Goal: Task Accomplishment & Management: Manage account settings

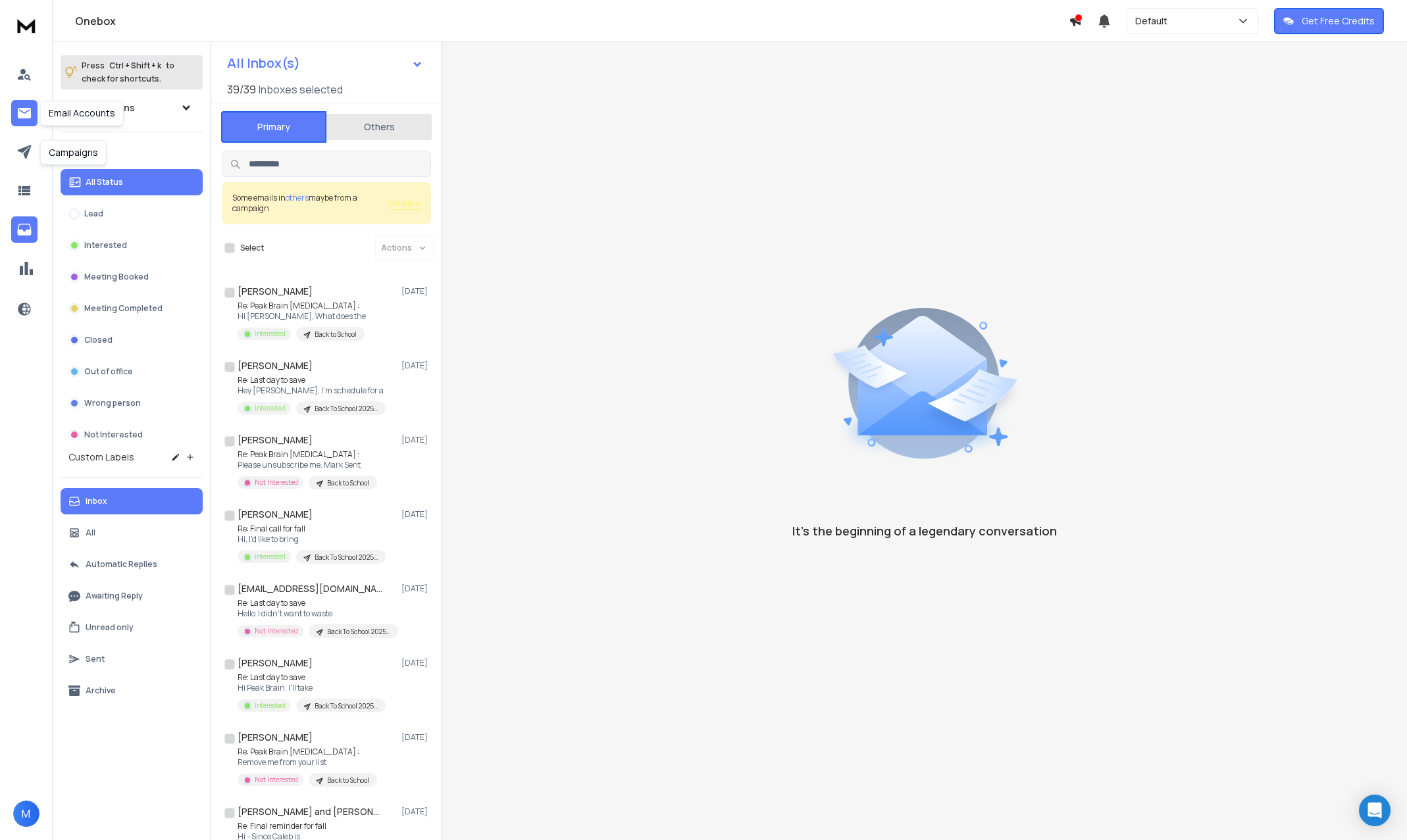
click at [28, 113] on icon at bounding box center [25, 113] width 13 height 11
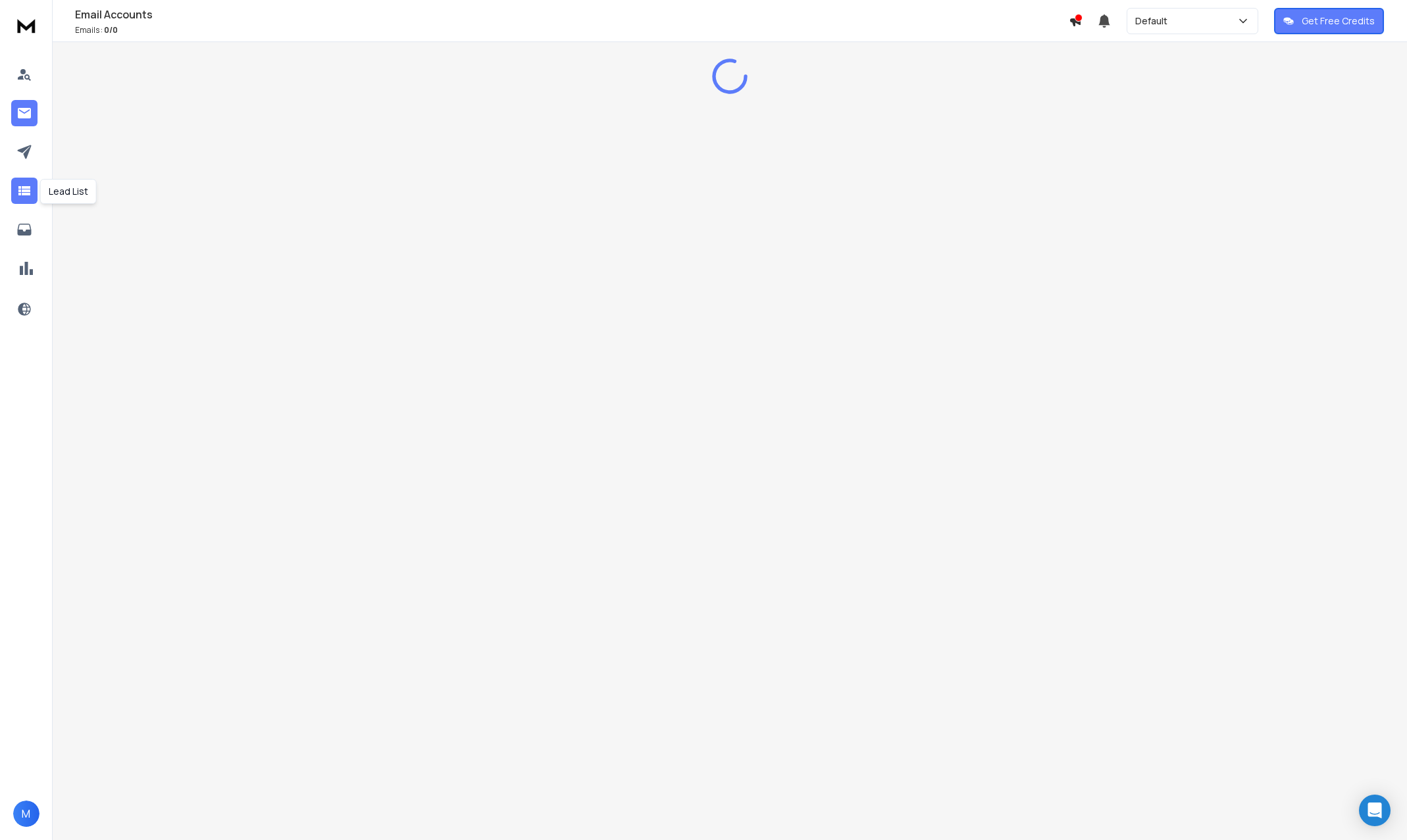
click at [24, 198] on icon at bounding box center [24, 191] width 16 height 16
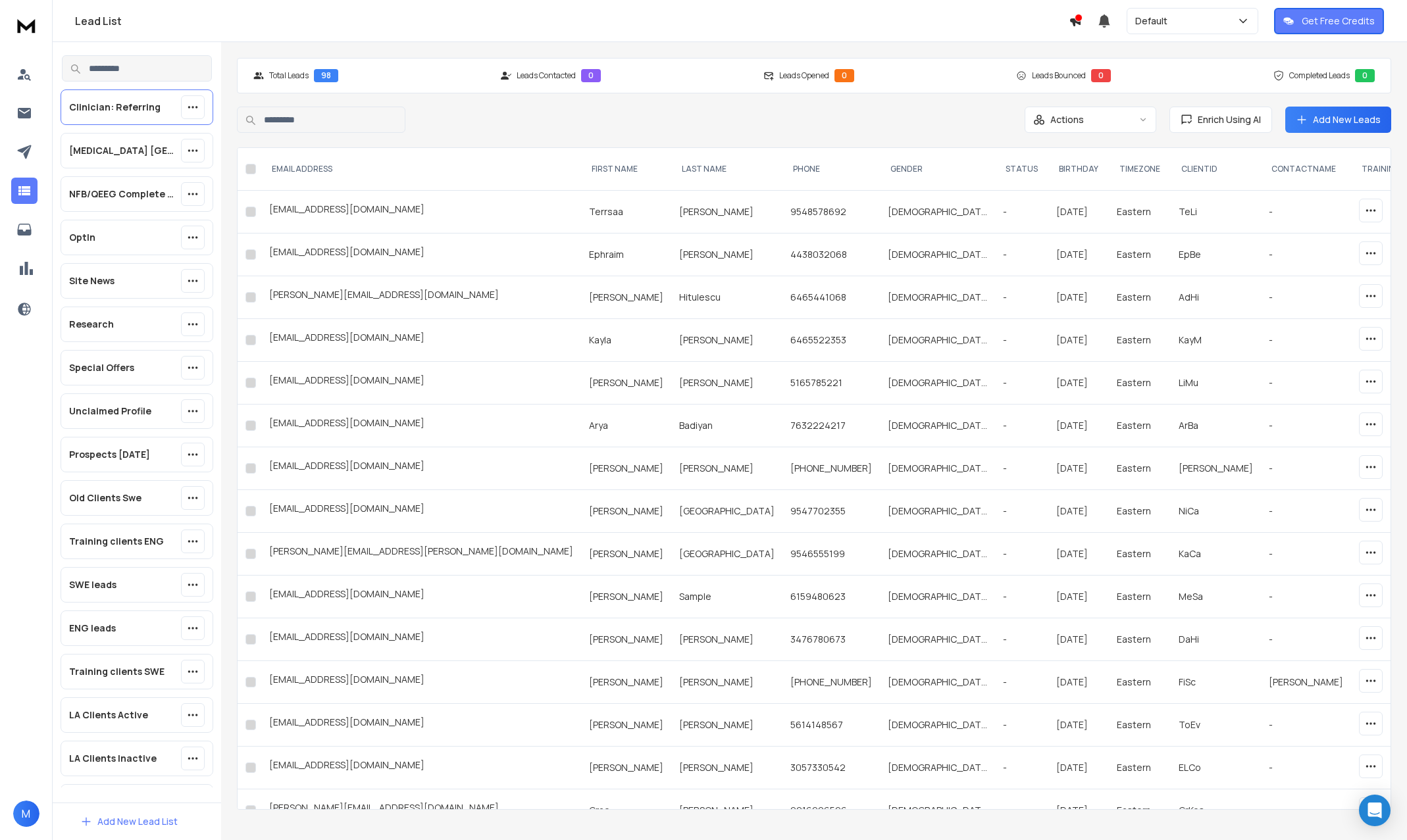
click at [1229, 34] on button "Default" at bounding box center [1192, 21] width 132 height 26
click at [1182, 177] on div "Peak Brain [GEOGRAPHIC_DATA]" at bounding box center [1196, 187] width 115 height 26
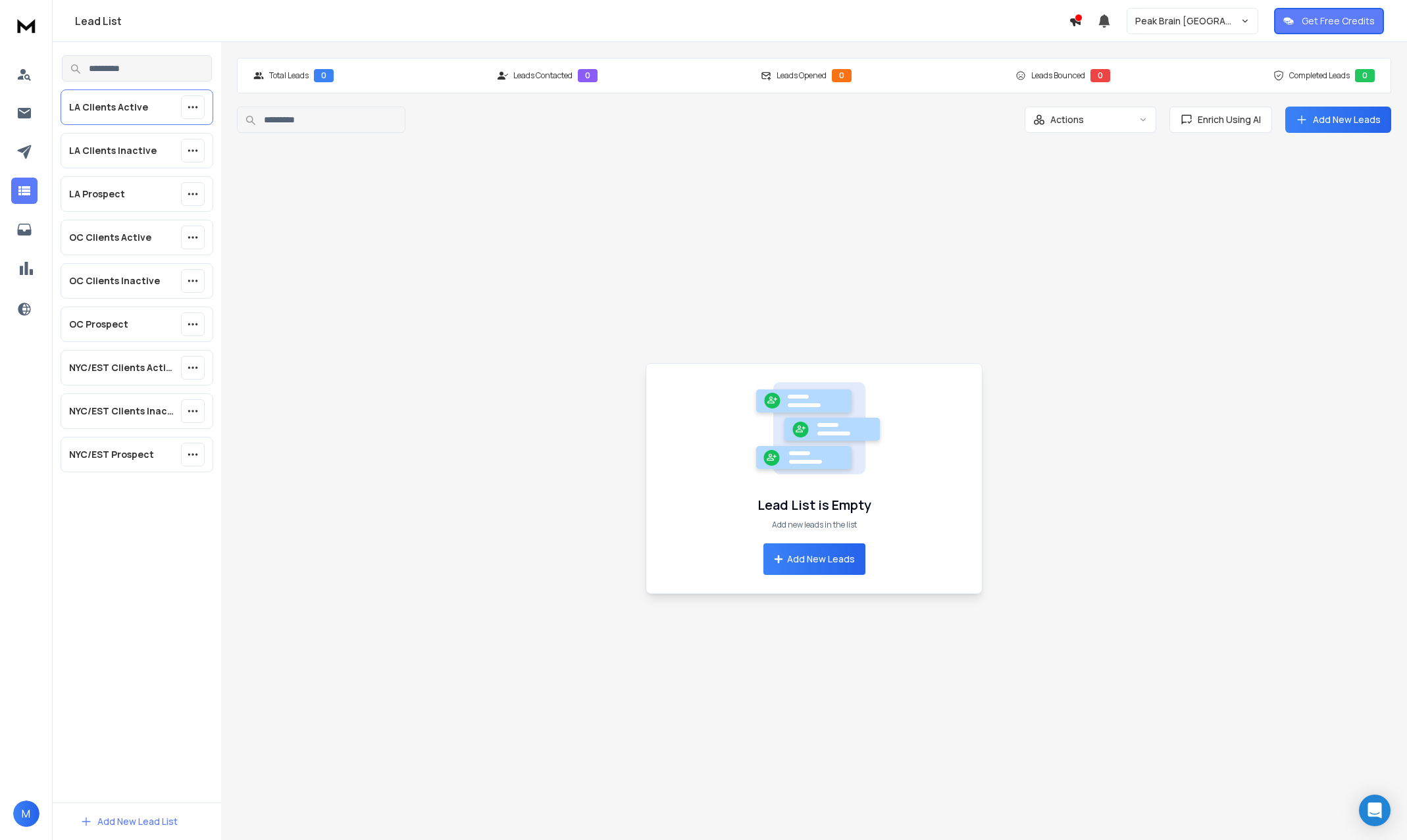
click at [139, 827] on button "Add New Lead List" at bounding box center [128, 822] width 119 height 26
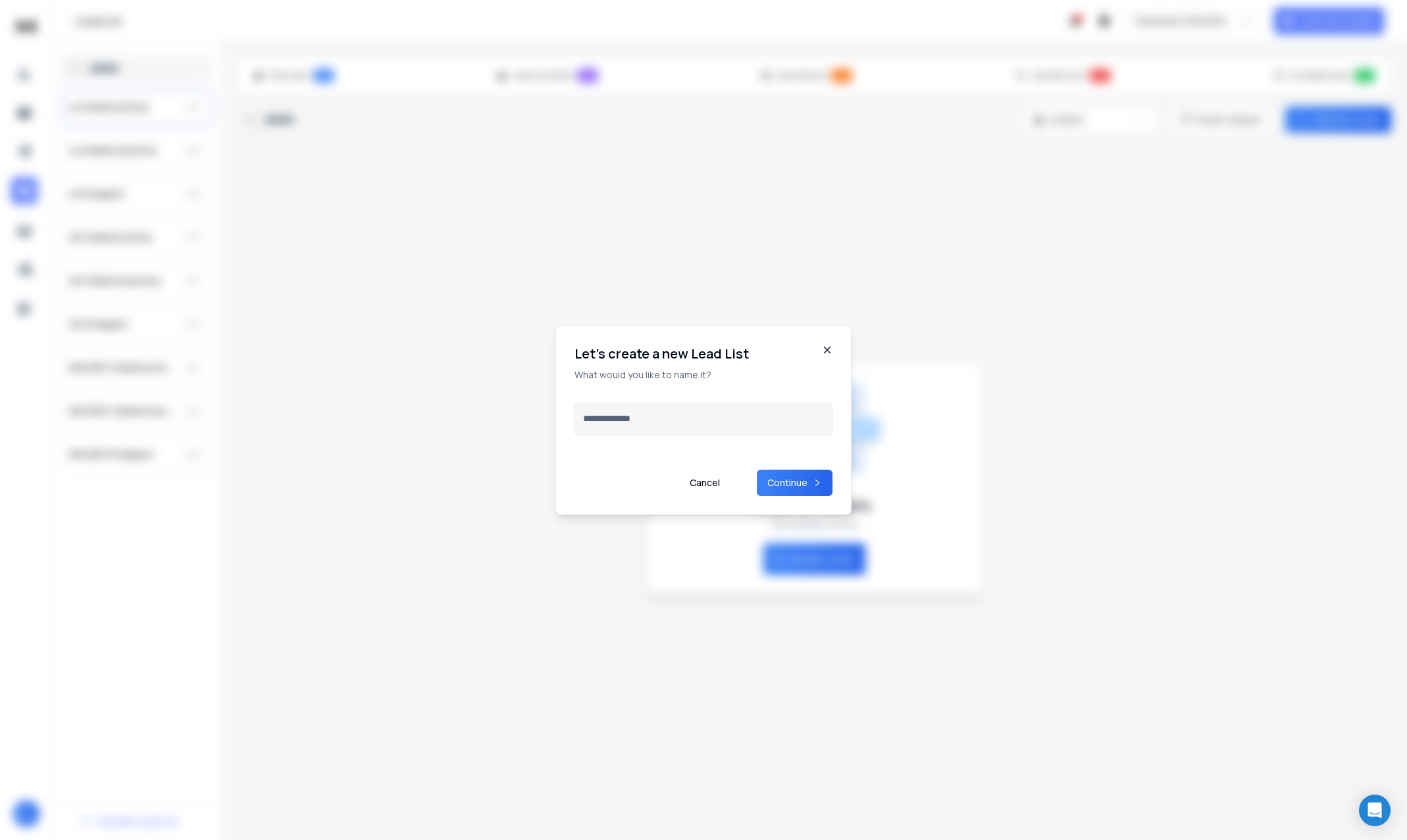
click at [666, 425] on input at bounding box center [703, 419] width 258 height 33
paste input "**********"
type input "**********"
click at [777, 485] on button "Continue" at bounding box center [794, 483] width 76 height 26
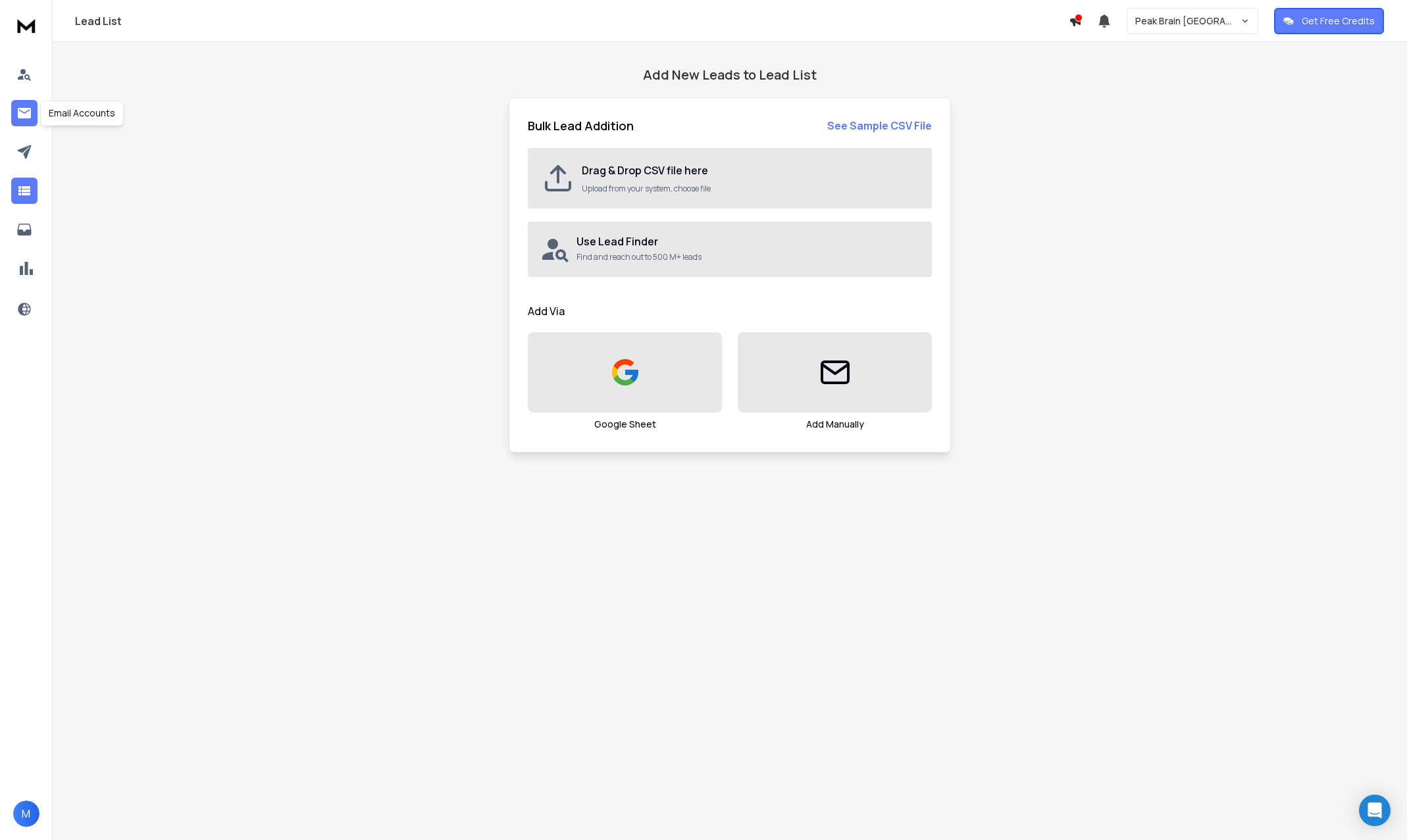
click at [20, 111] on icon at bounding box center [24, 113] width 16 height 16
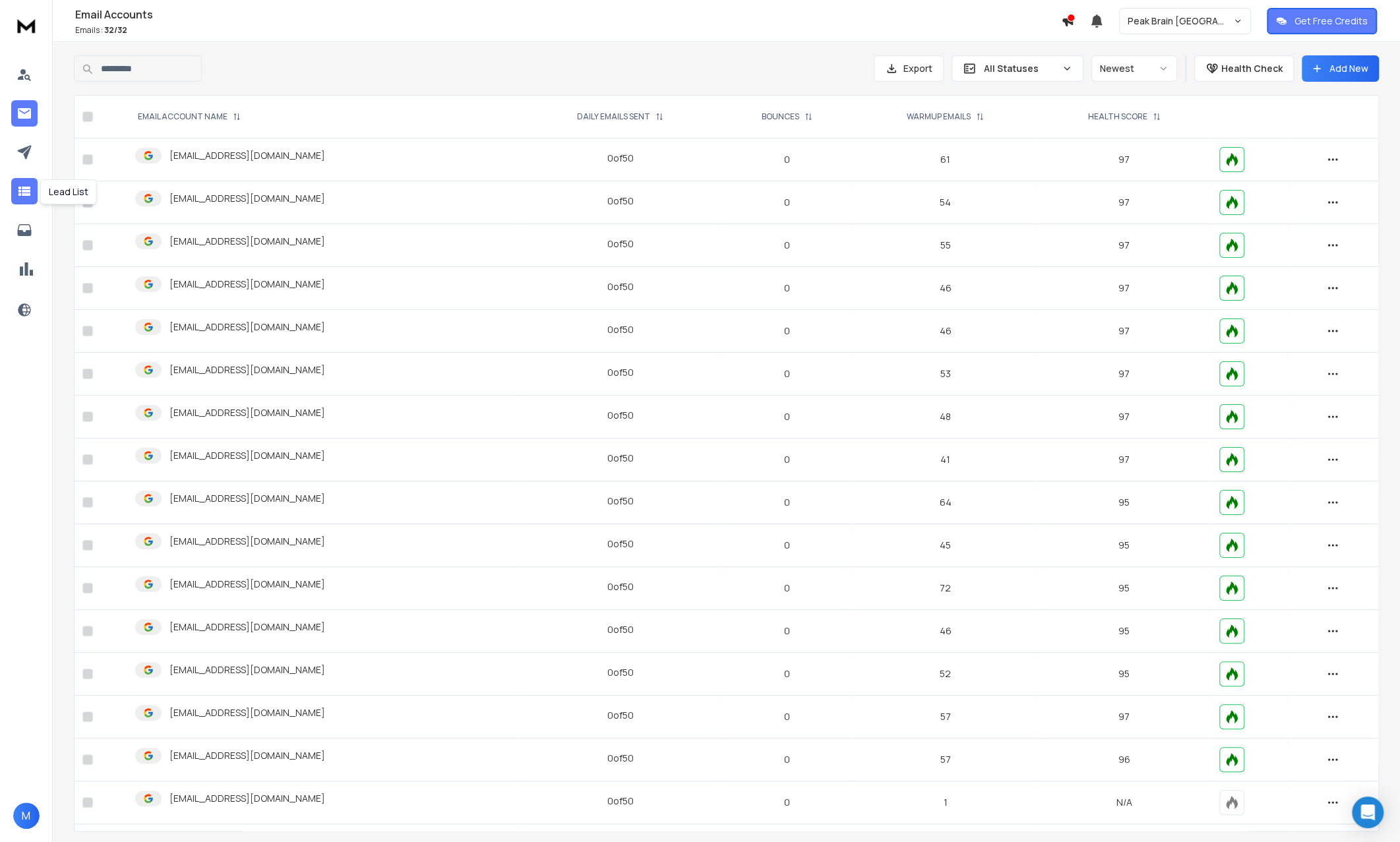
click at [15, 193] on link at bounding box center [25, 191] width 26 height 26
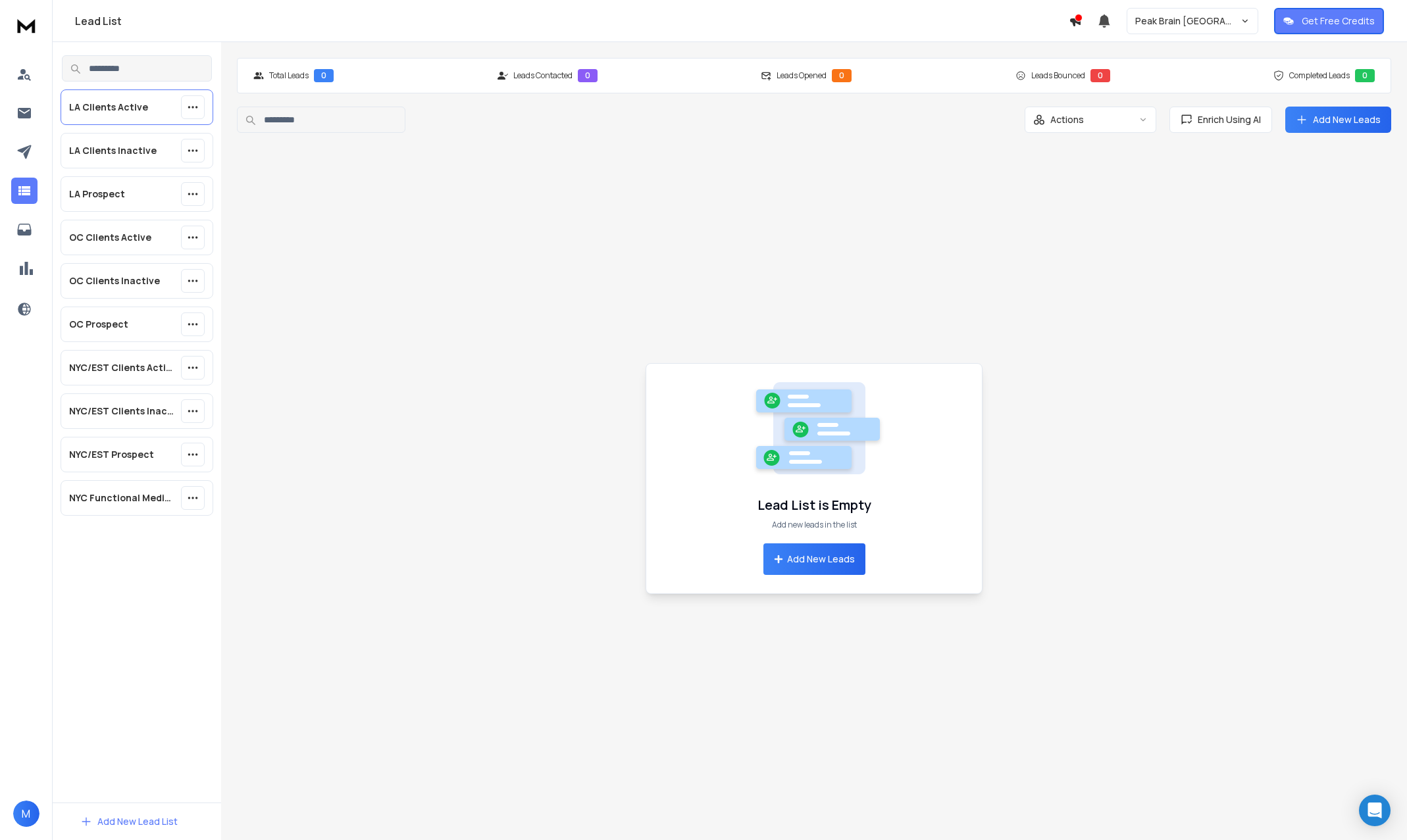
click at [149, 492] on p "NYC Functional Medicine" at bounding box center [122, 498] width 106 height 13
click at [841, 560] on button "Add New Leads" at bounding box center [814, 557] width 102 height 32
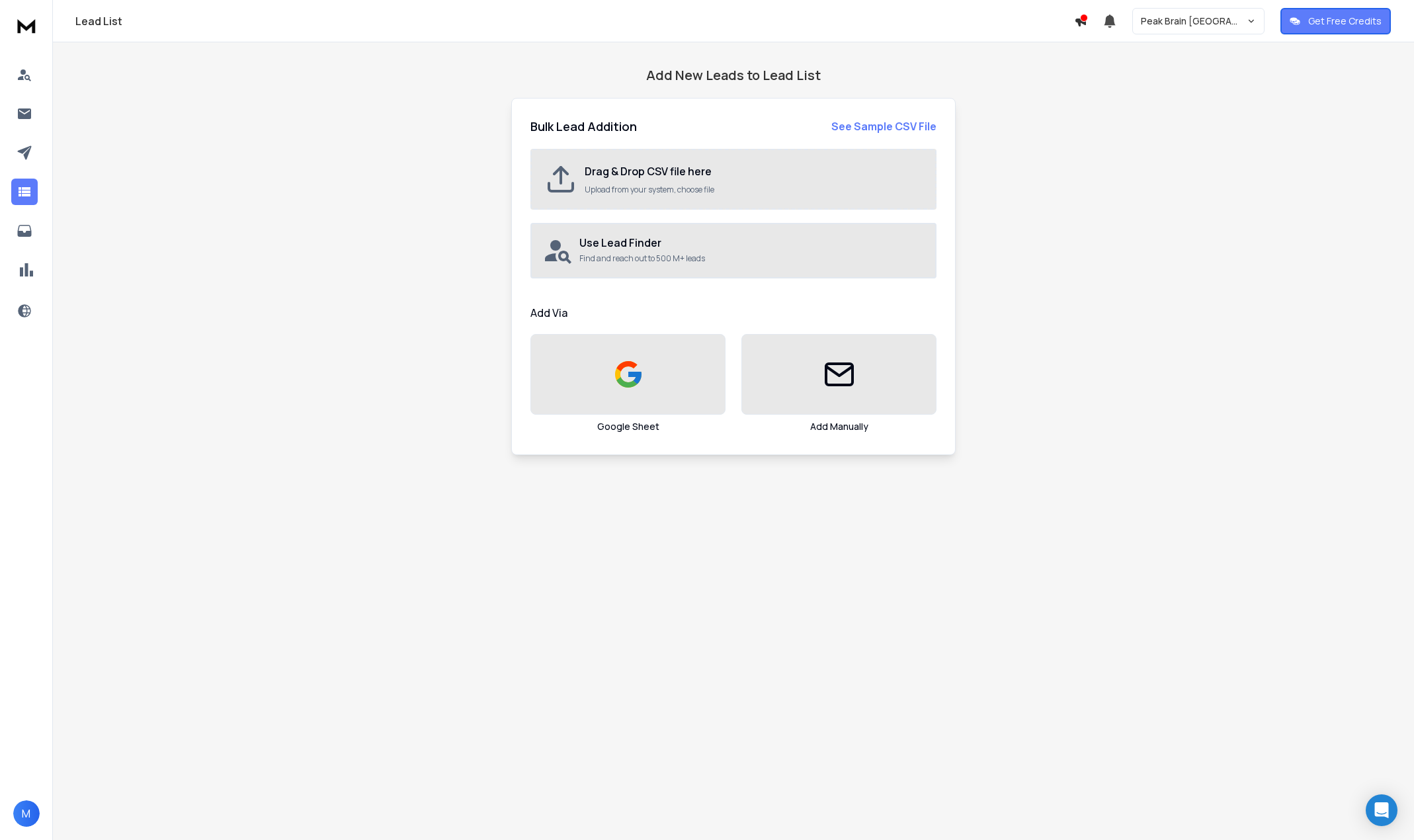
click at [614, 178] on h2 "Drag & Drop CSV file here" at bounding box center [753, 171] width 337 height 16
type input "**********"
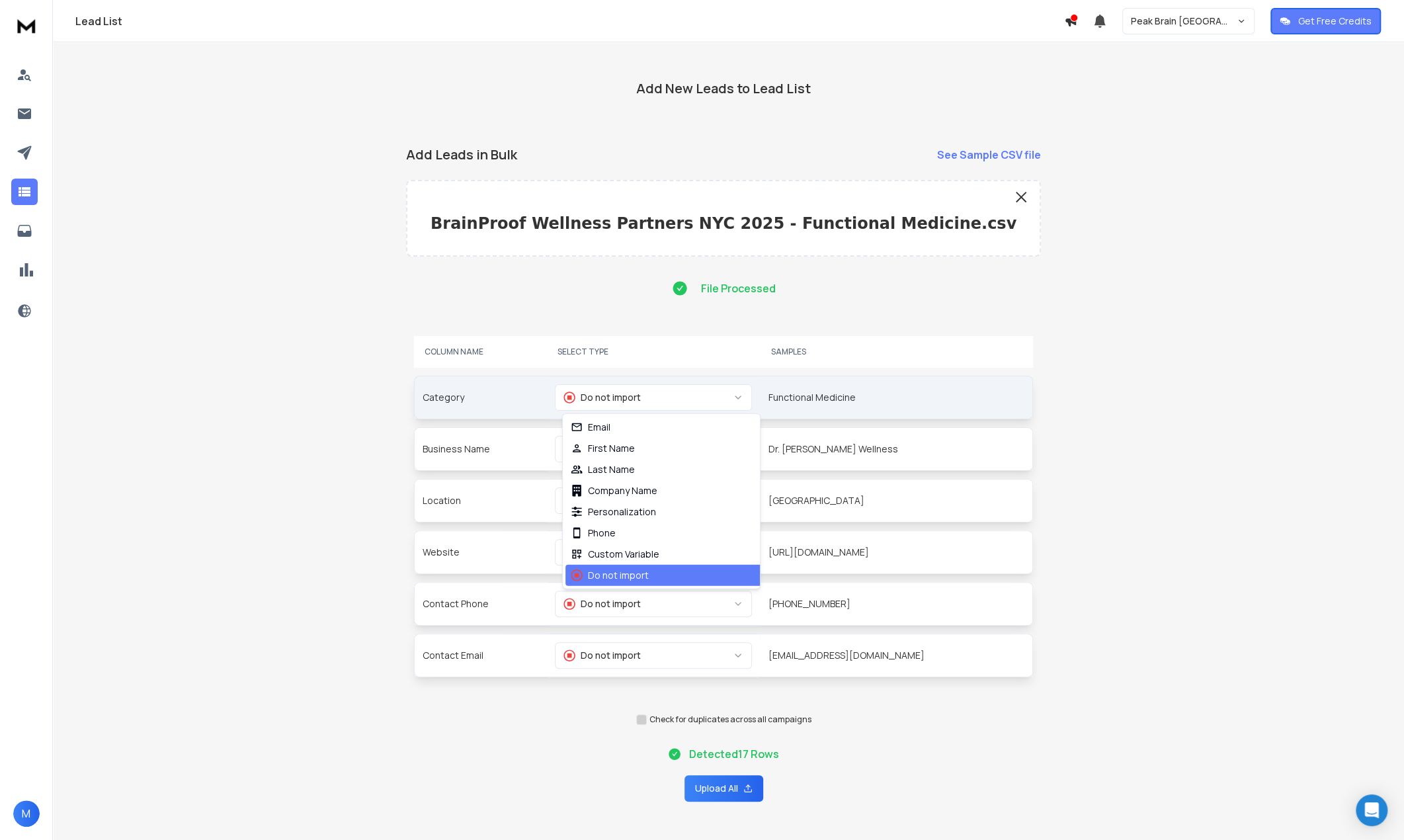
click at [663, 399] on button "Do not import" at bounding box center [654, 397] width 198 height 26
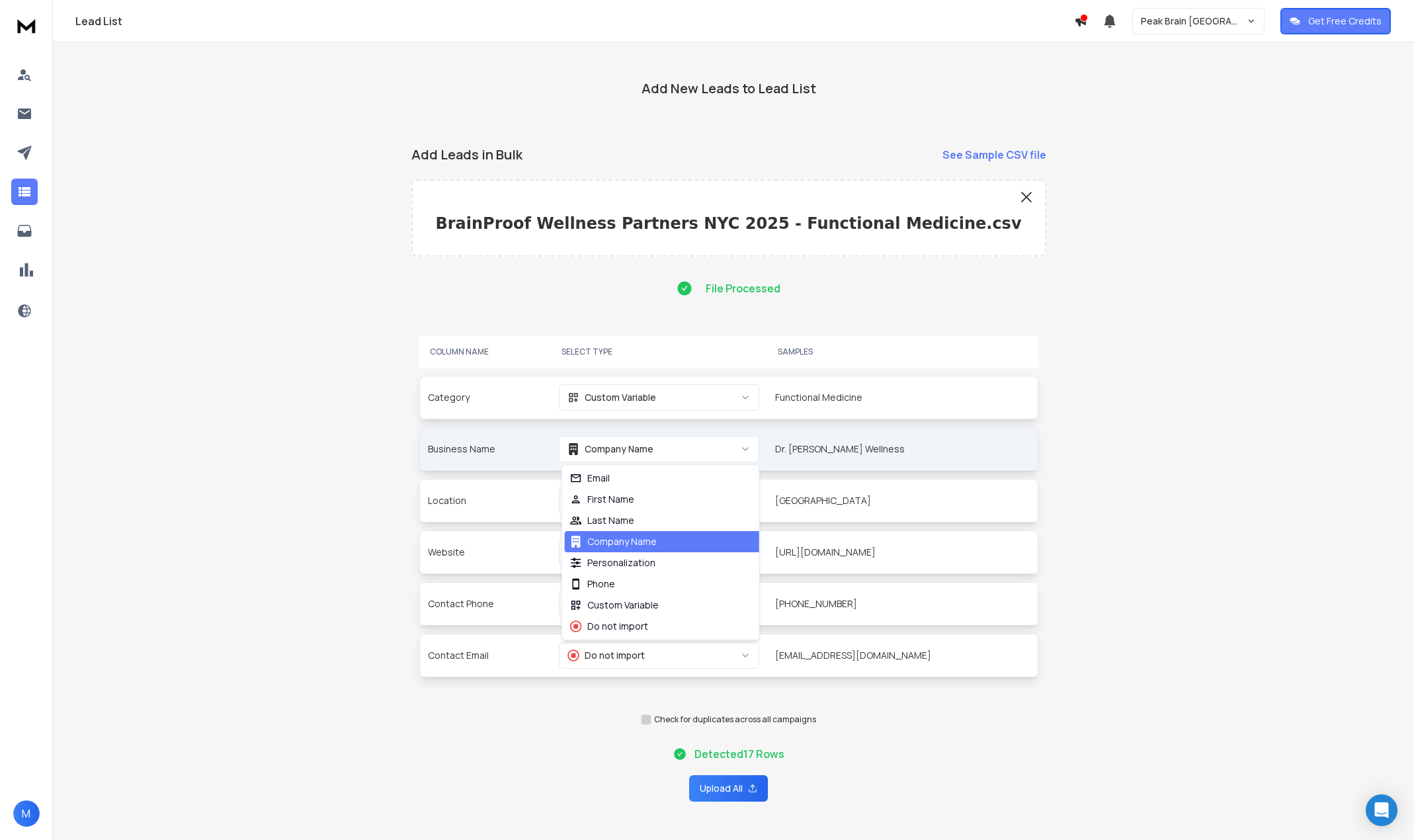
click at [626, 441] on button "Company Name" at bounding box center [659, 449] width 201 height 26
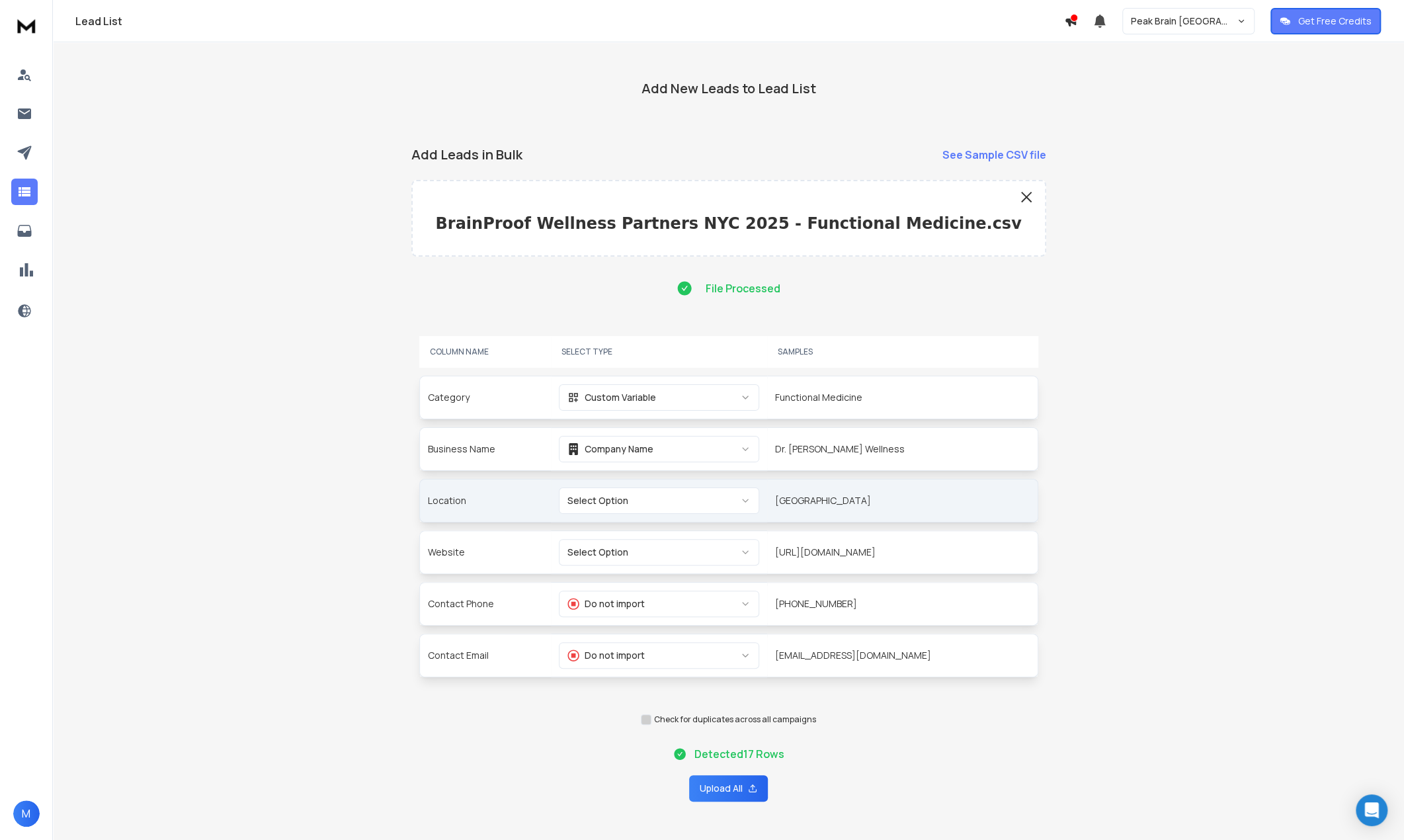
click at [661, 496] on button "Select Option" at bounding box center [659, 501] width 201 height 26
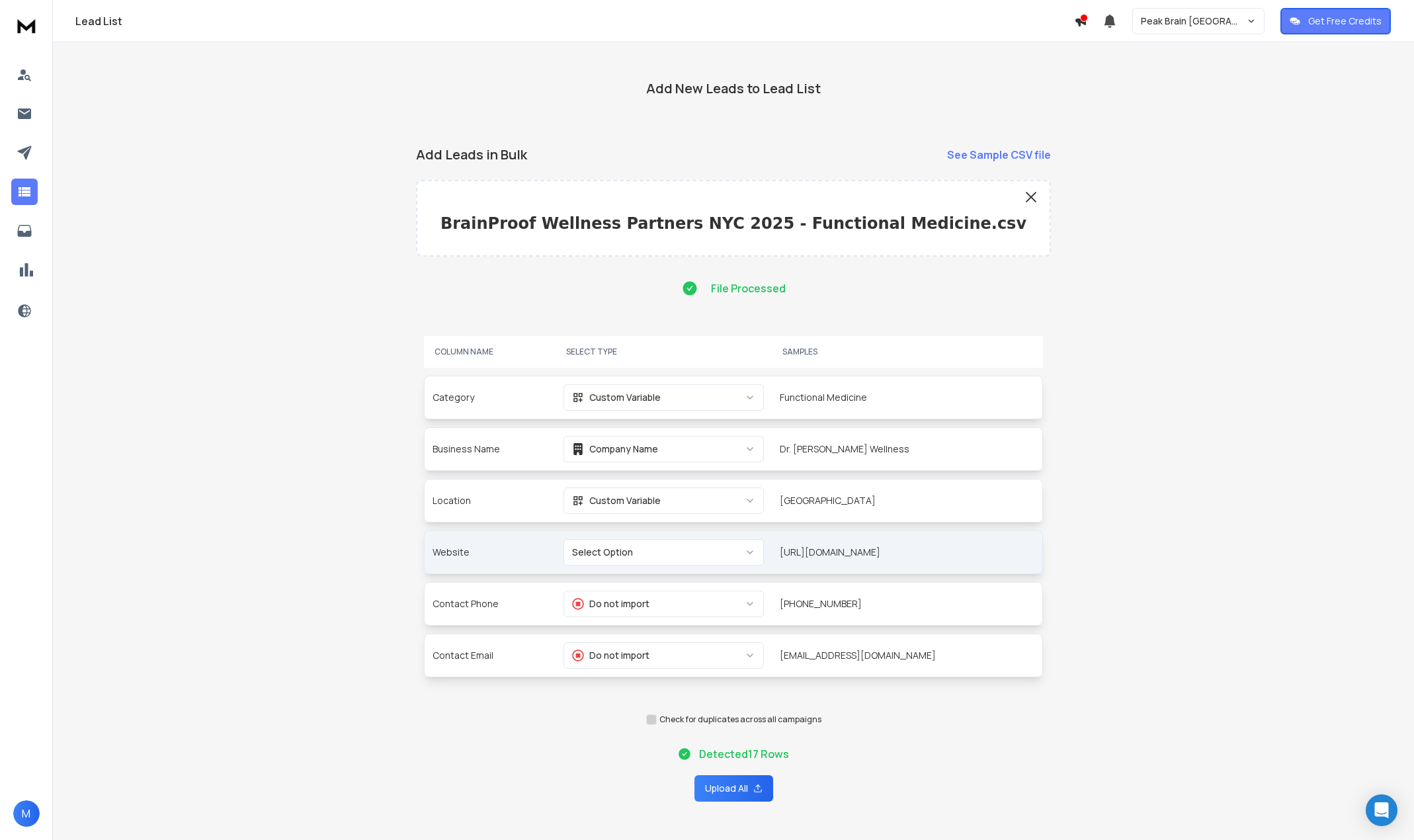
click at [671, 556] on button "Select Option" at bounding box center [663, 552] width 201 height 26
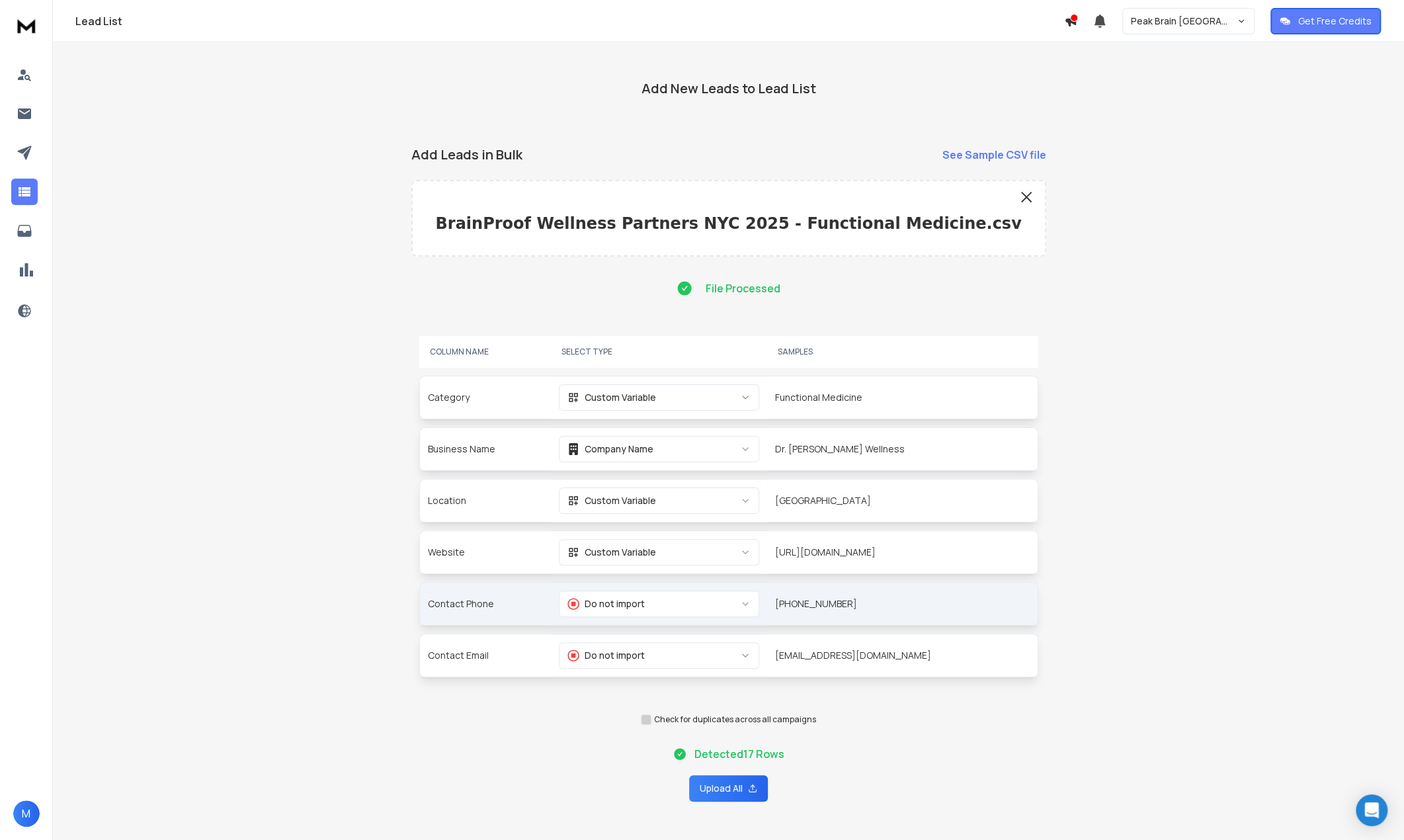
click at [644, 597] on div "Do not import" at bounding box center [606, 603] width 77 height 13
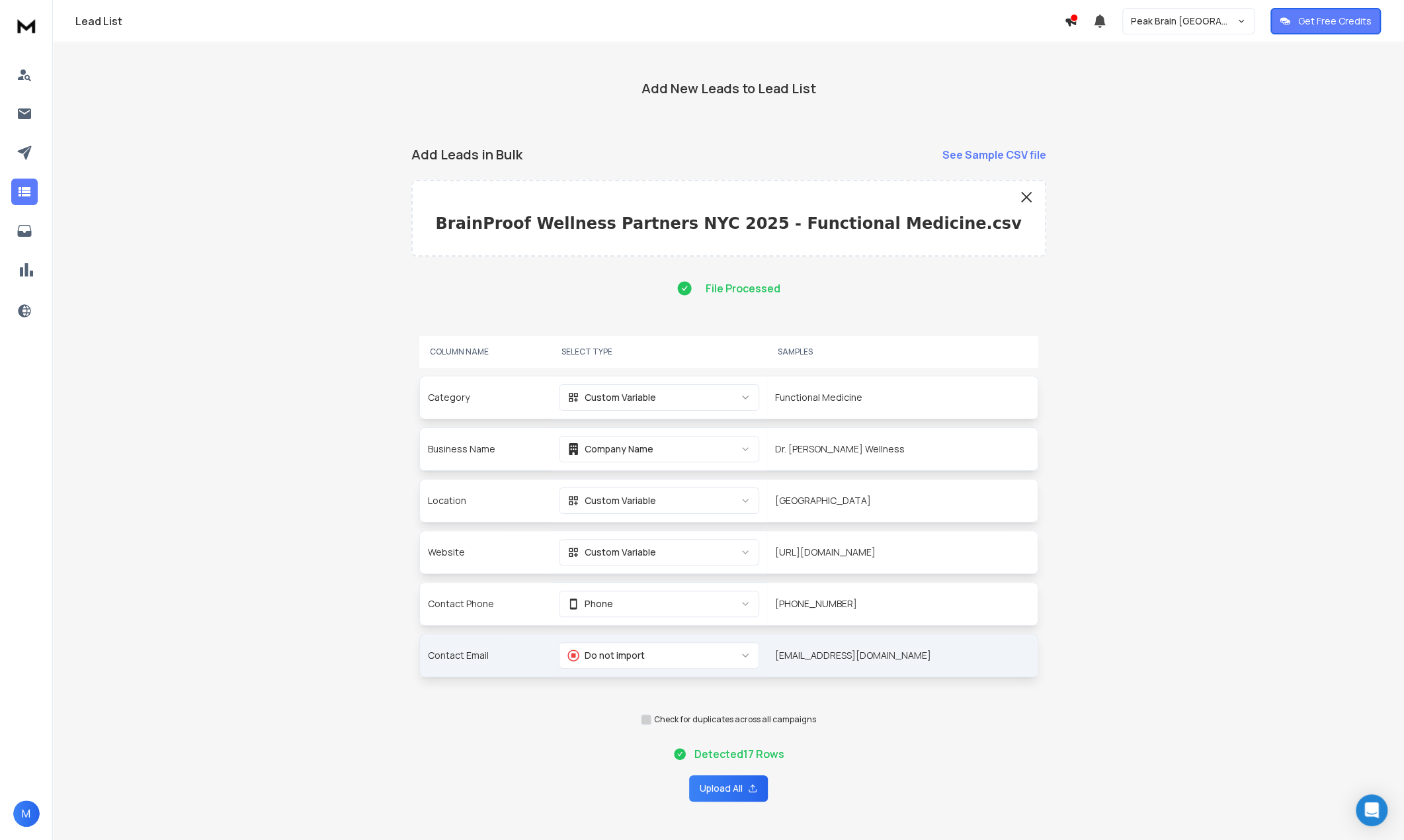
click at [671, 645] on button "Do not import" at bounding box center [659, 655] width 201 height 26
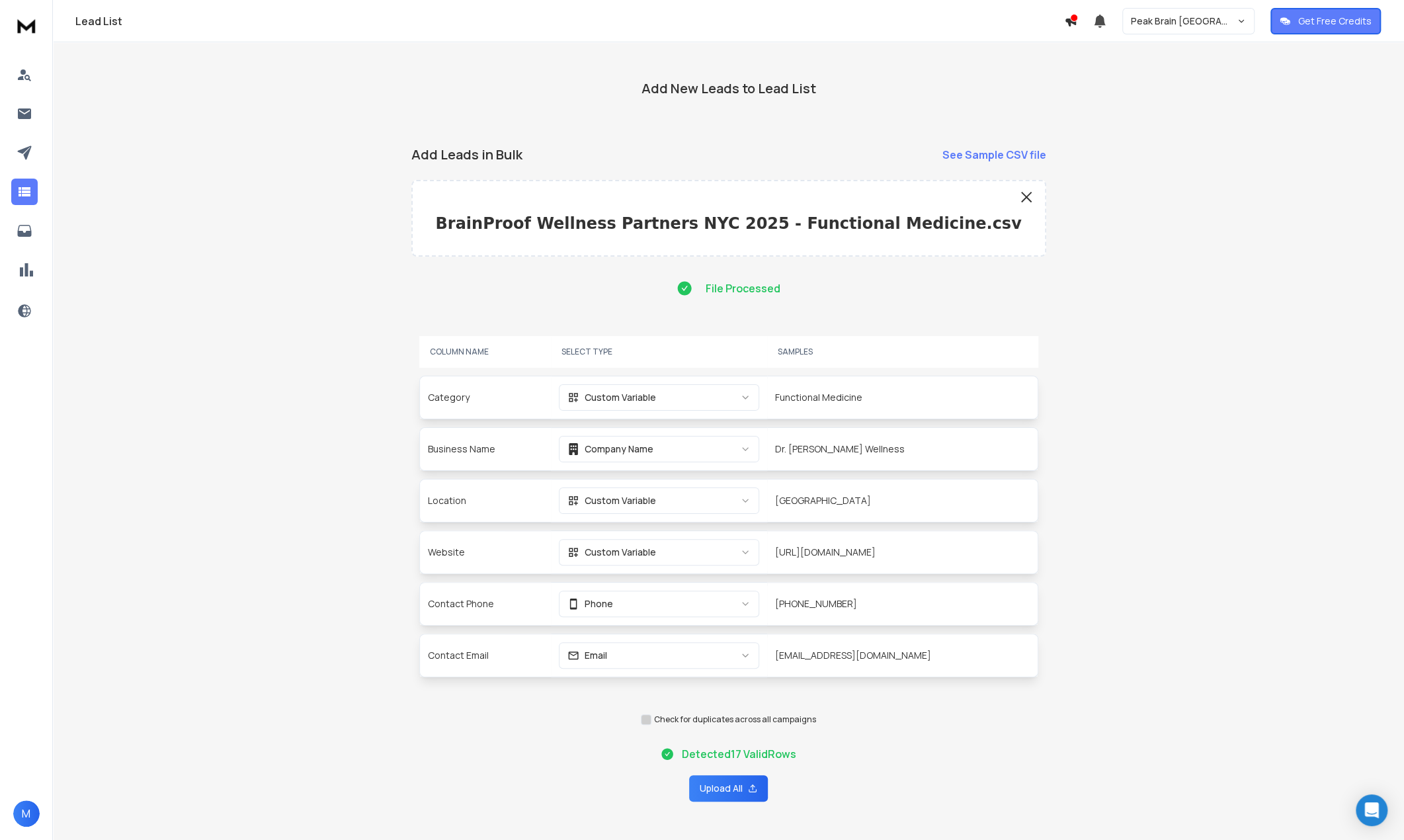
click at [746, 790] on button "Upload All" at bounding box center [728, 788] width 79 height 26
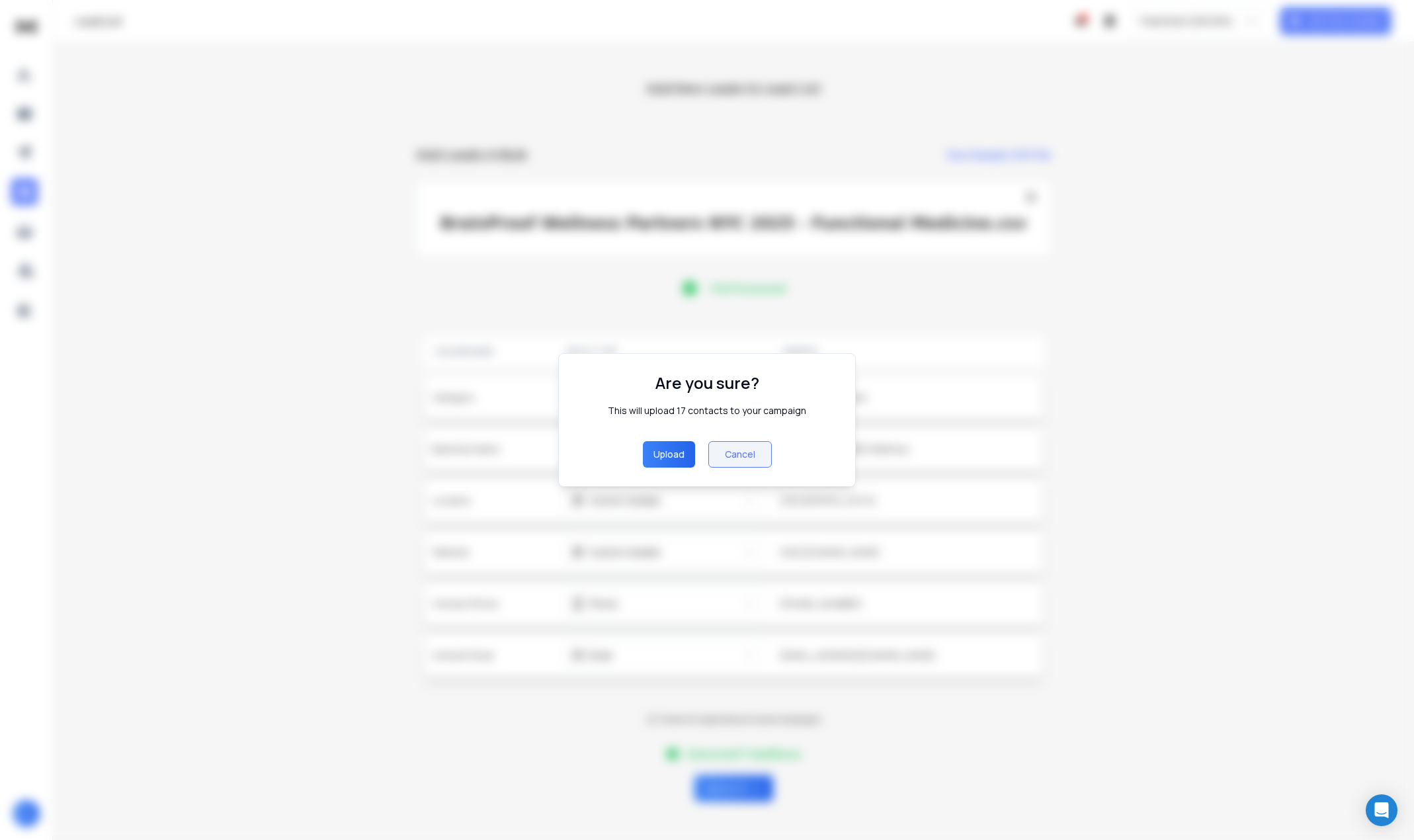
click at [658, 458] on button "Upload" at bounding box center [669, 455] width 53 height 26
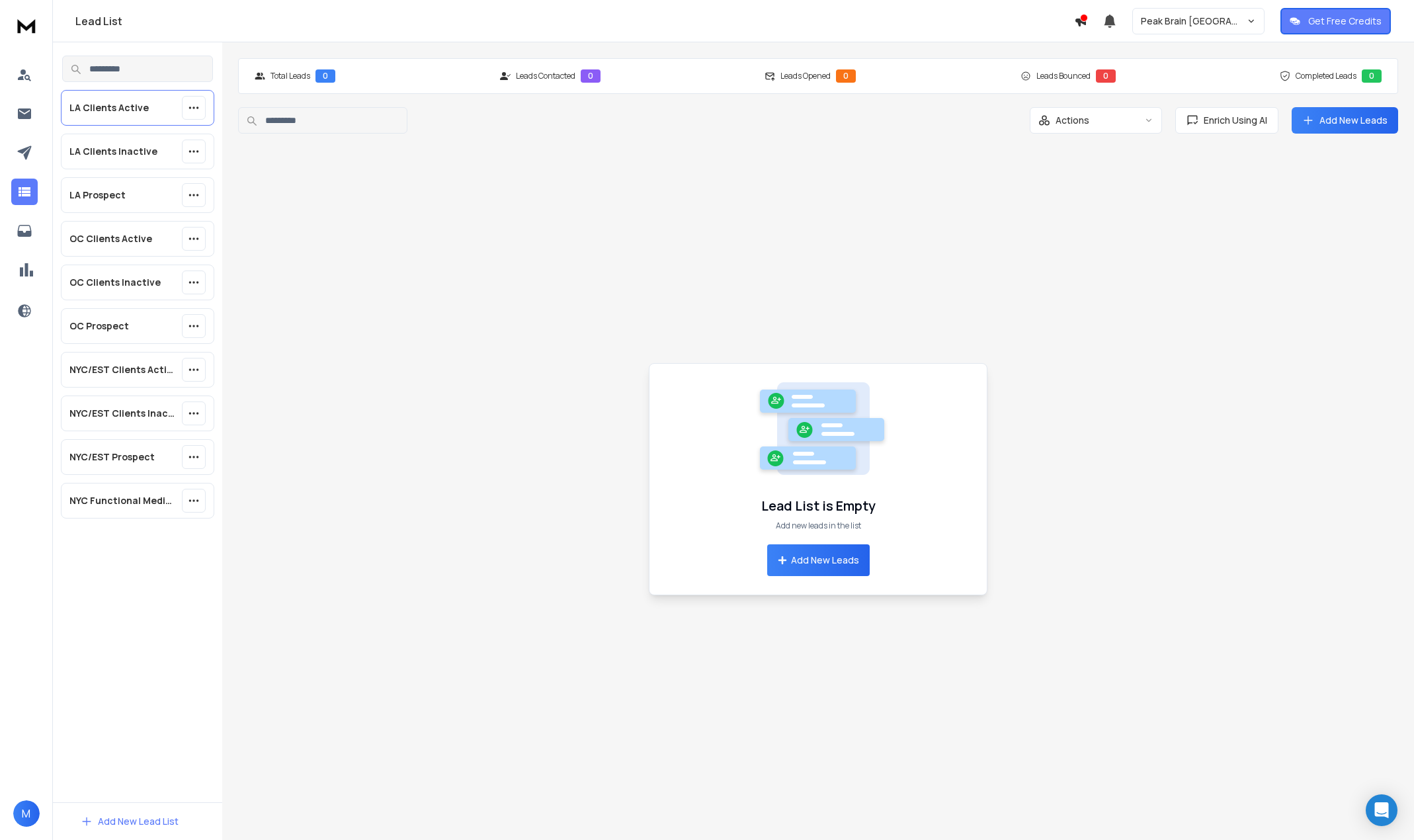
click at [127, 495] on p "NYC Functional Medicine" at bounding box center [122, 501] width 107 height 13
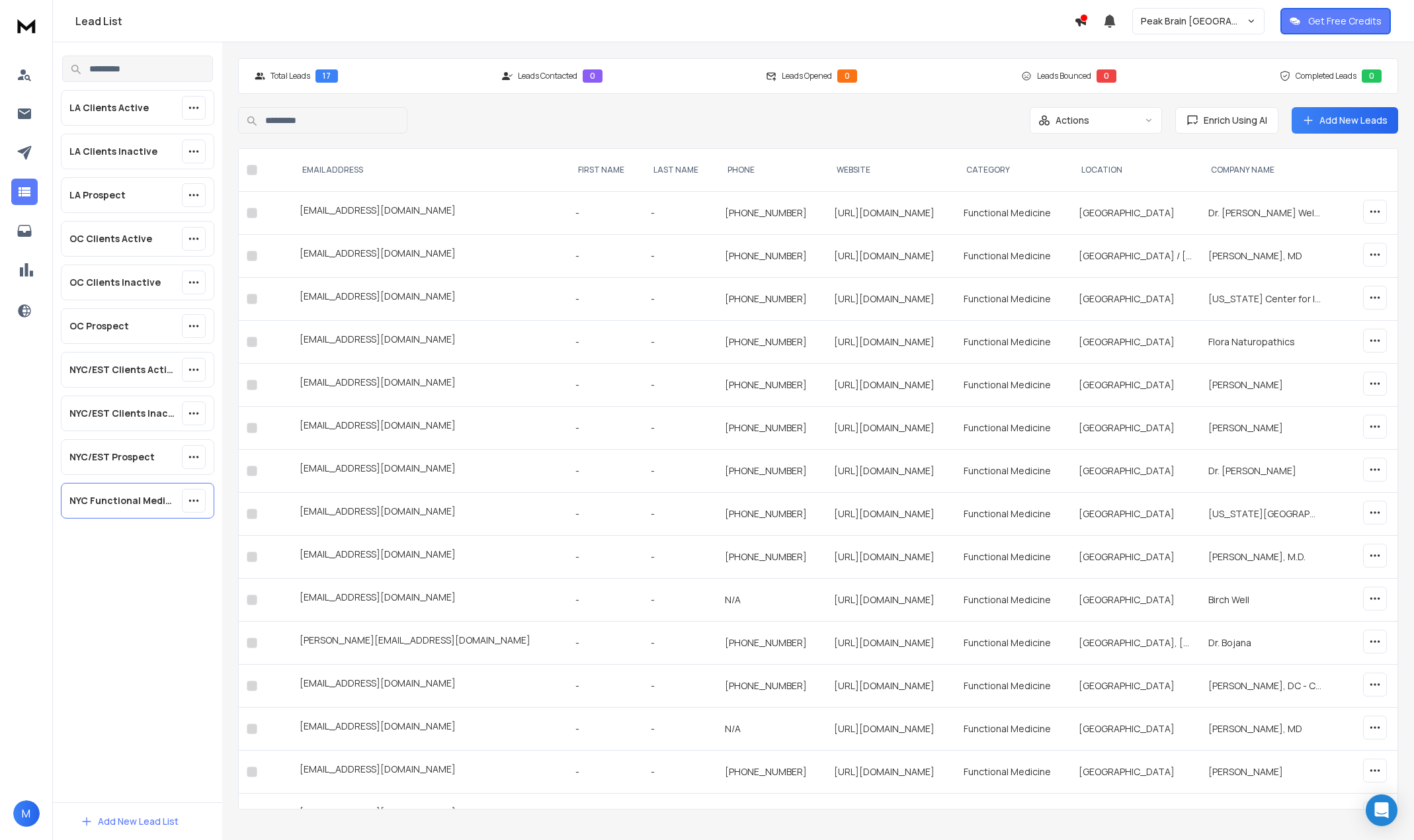
click at [124, 455] on p "NYC/EST Prospect" at bounding box center [112, 457] width 85 height 13
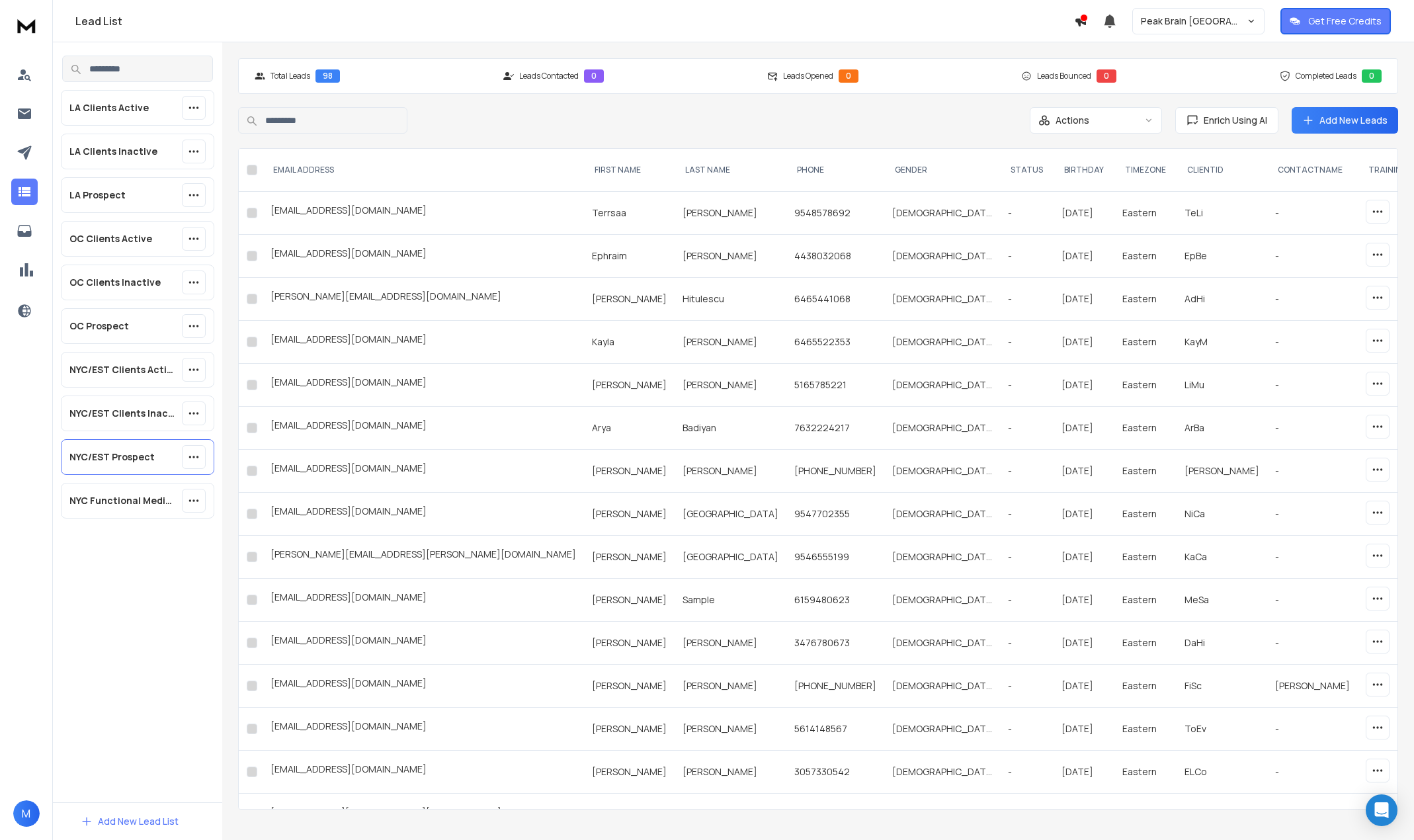
click at [127, 494] on p "NYC Functional Medicine" at bounding box center [122, 501] width 107 height 13
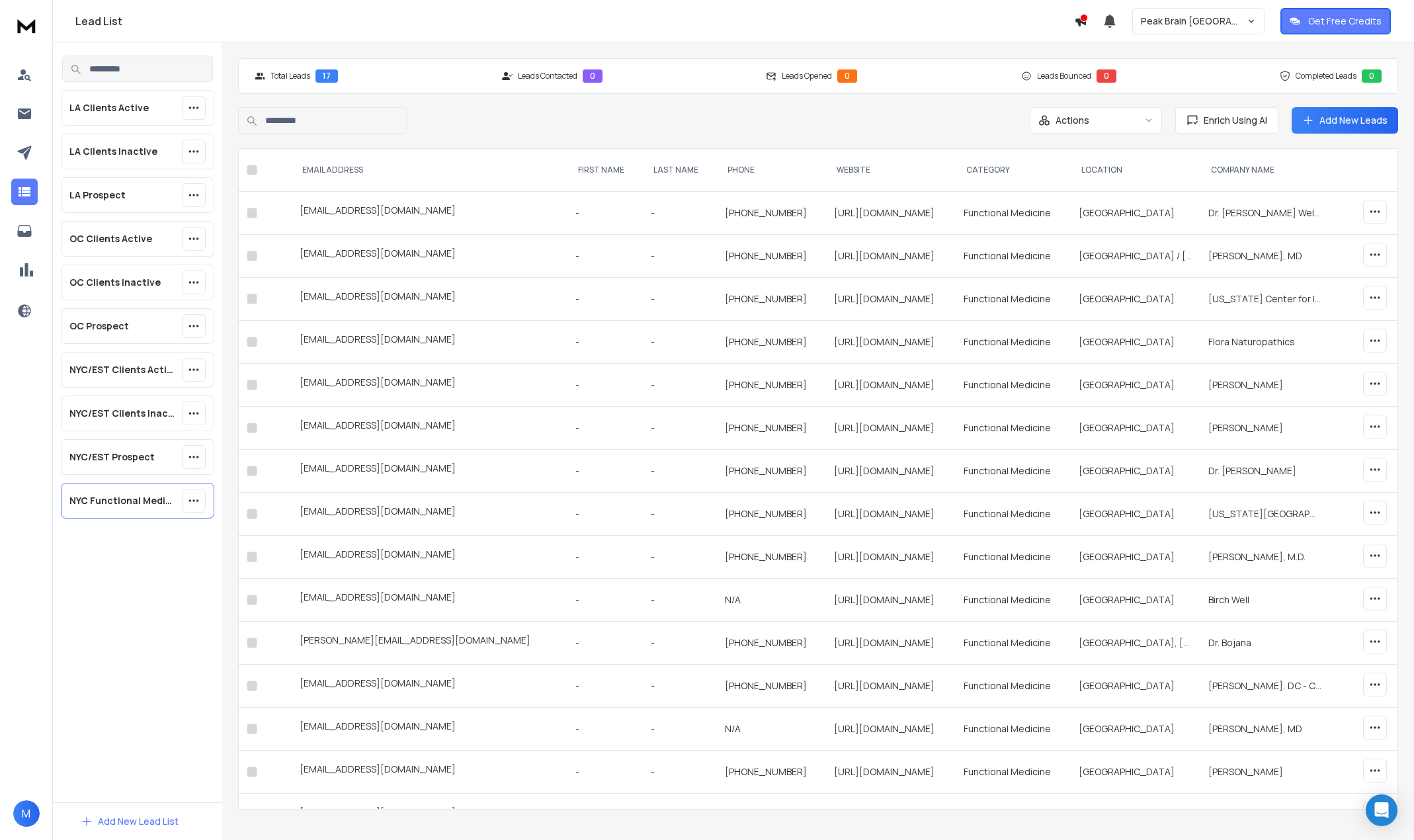
click at [140, 407] on p "NYC/EST Clients Inactive" at bounding box center [122, 413] width 107 height 13
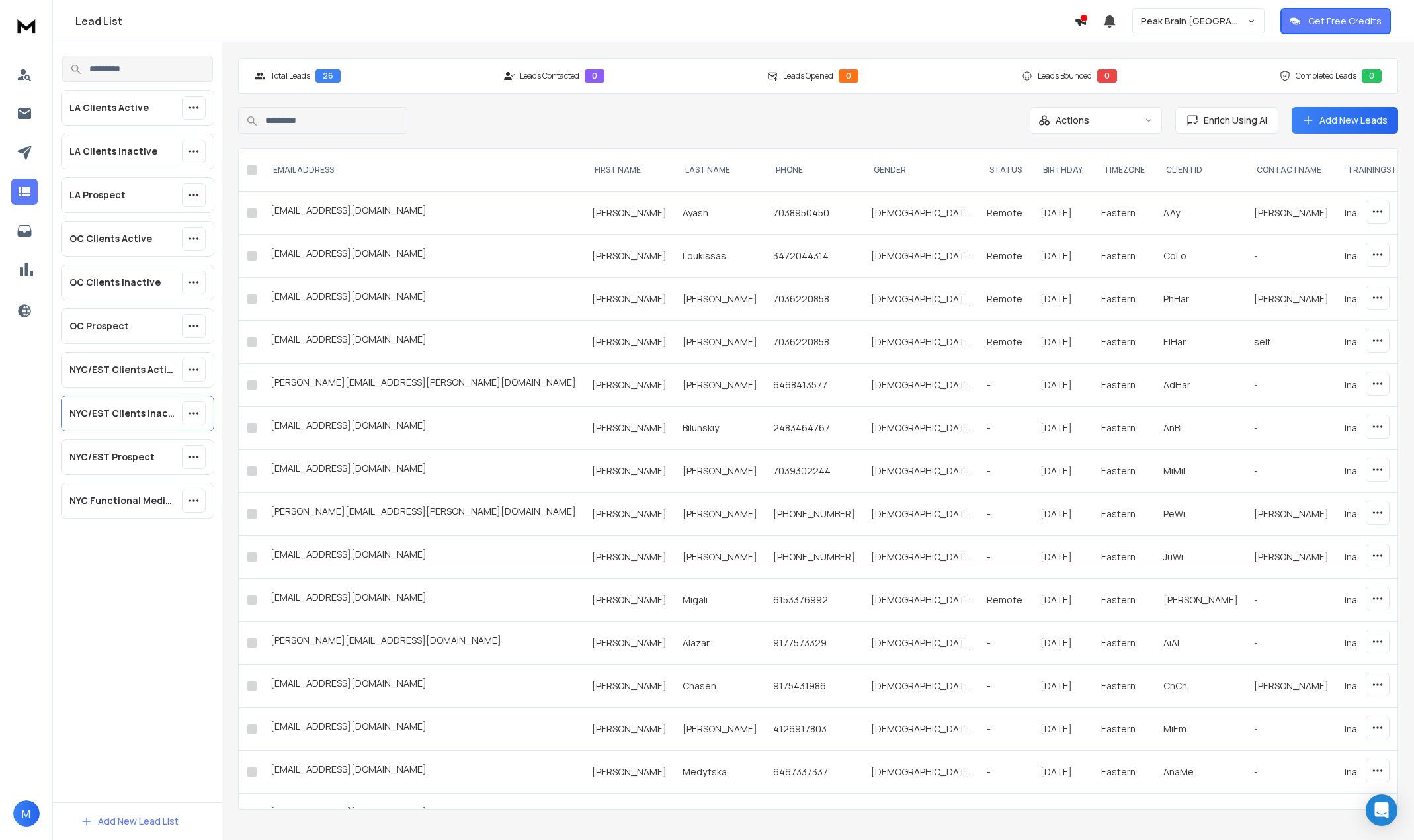
click at [130, 372] on div "NYC/EST Clients Active" at bounding box center [137, 369] width 154 height 35
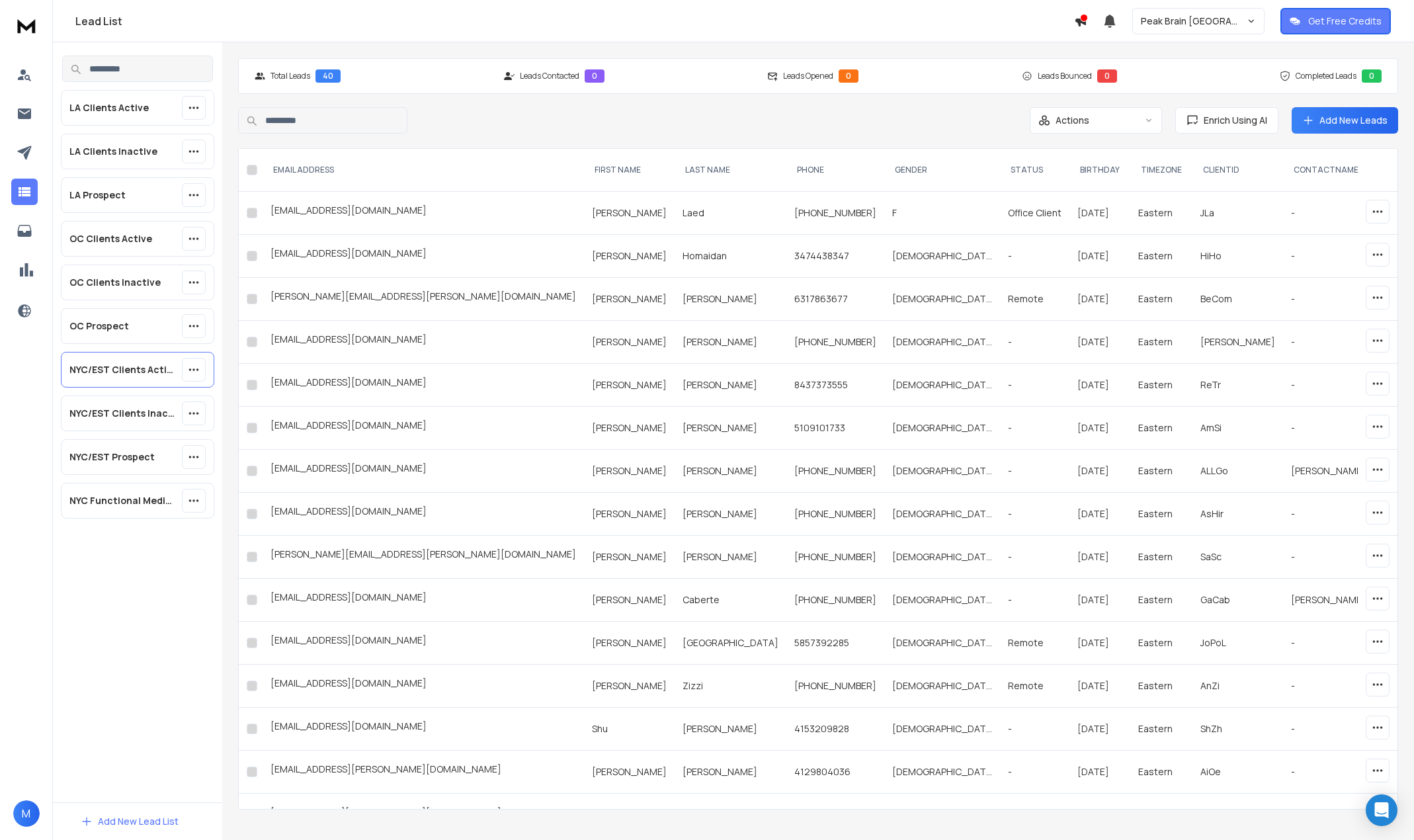
click at [150, 494] on p "NYC Functional Medicine" at bounding box center [122, 501] width 107 height 13
